Goal: Task Accomplishment & Management: Manage account settings

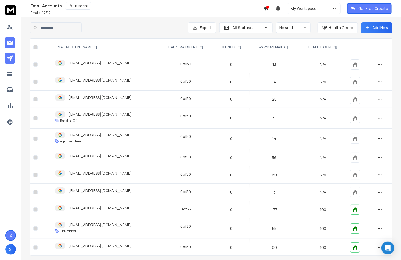
click at [5, 60] on link at bounding box center [10, 58] width 11 height 11
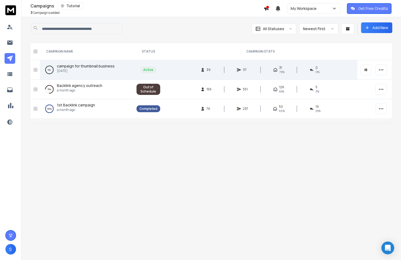
click at [96, 68] on span "campaign for thumbnail business" at bounding box center [86, 66] width 58 height 5
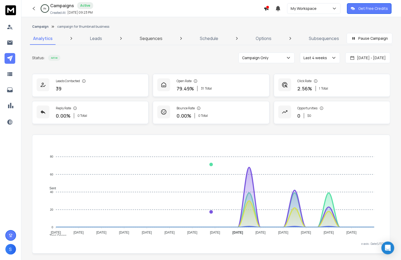
click at [154, 39] on p "Sequences" at bounding box center [151, 38] width 23 height 6
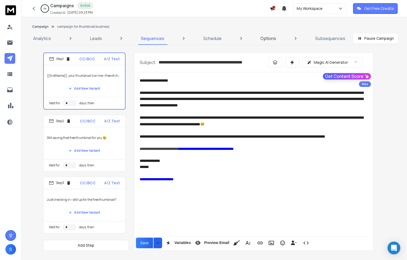
click at [270, 40] on p "Options" at bounding box center [268, 38] width 16 height 6
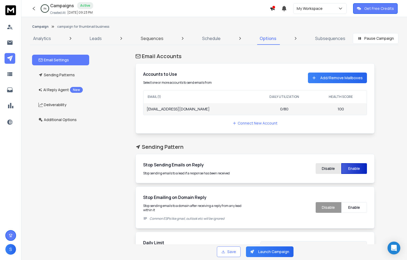
click at [149, 34] on link "Sequences" at bounding box center [151, 38] width 29 height 13
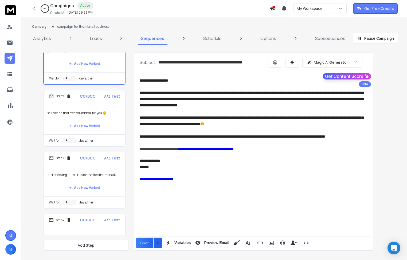
scroll to position [50, 0]
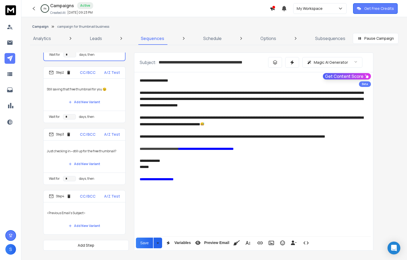
click at [94, 220] on p "<Previous Email's Subject>" at bounding box center [84, 213] width 75 height 15
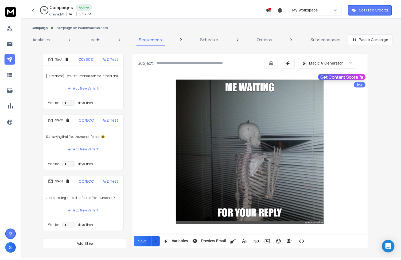
scroll to position [0, 0]
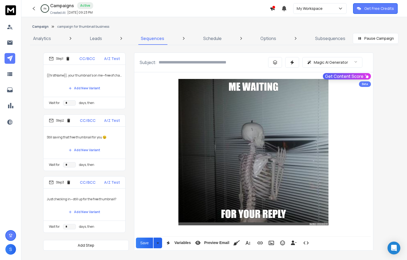
click at [12, 7] on icon at bounding box center [10, 10] width 11 height 10
